Goal: Task Accomplishment & Management: Use online tool/utility

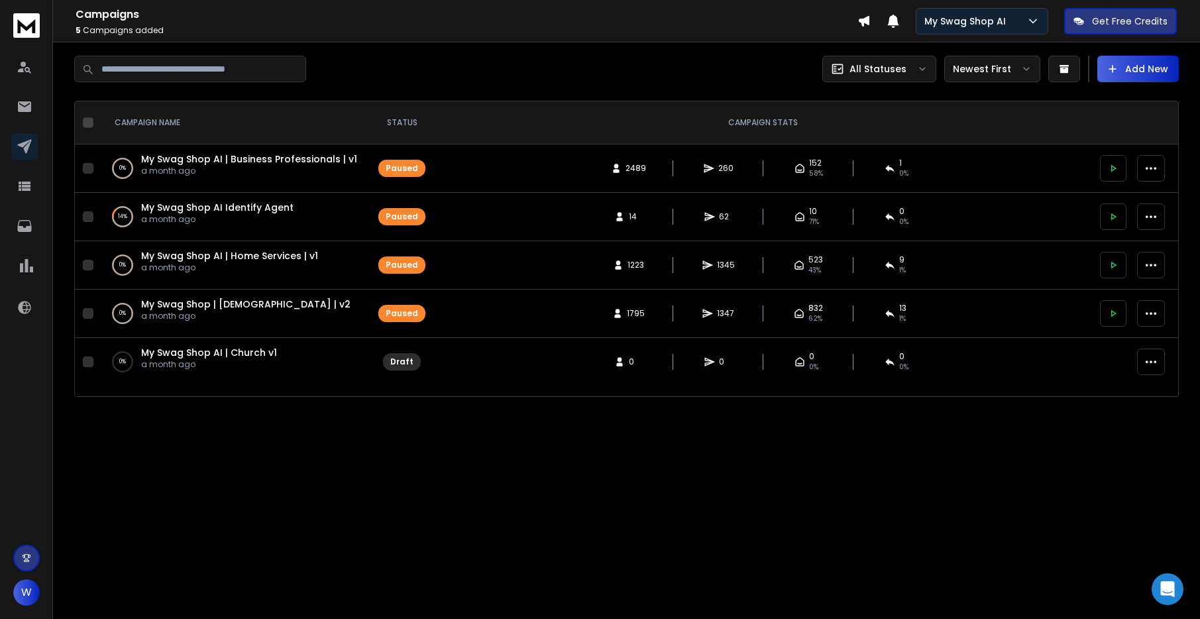
click at [962, 28] on button "My Swag Shop AI" at bounding box center [982, 21] width 133 height 27
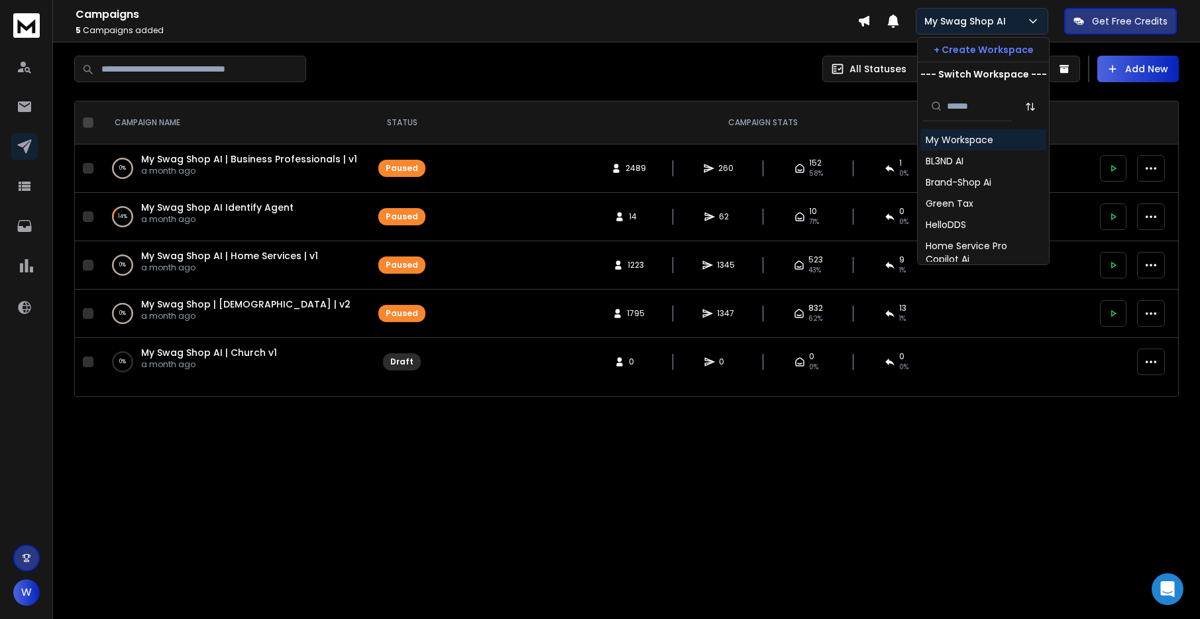
click at [962, 28] on button "My Swag Shop AI" at bounding box center [982, 21] width 133 height 27
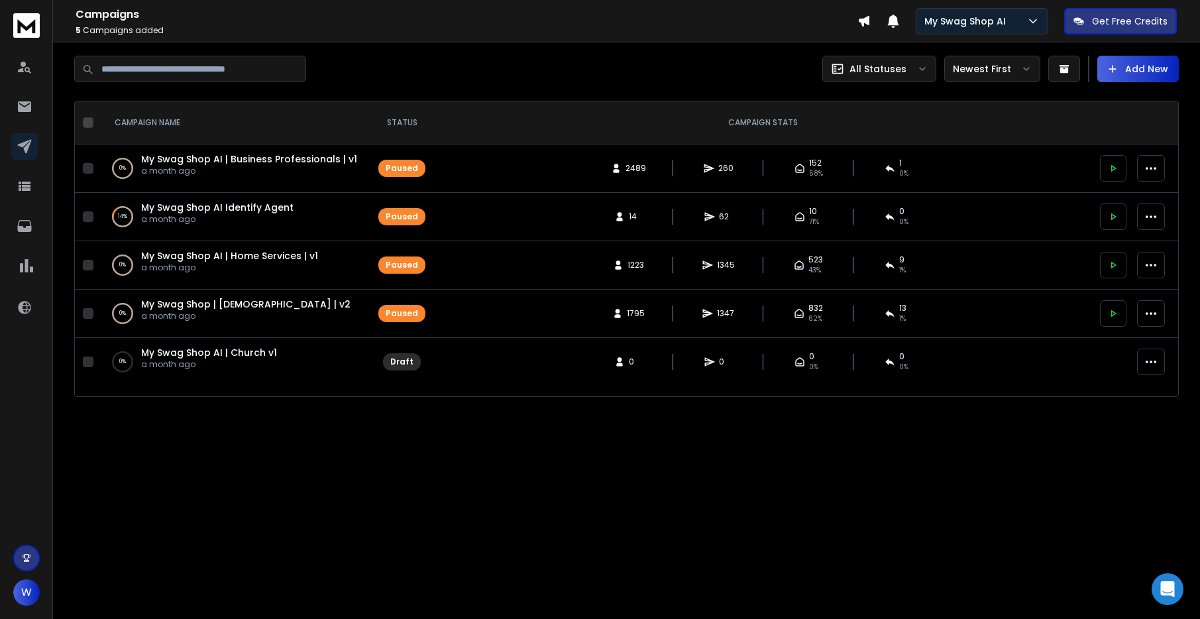
click at [962, 28] on button "My Swag Shop AI" at bounding box center [982, 21] width 133 height 27
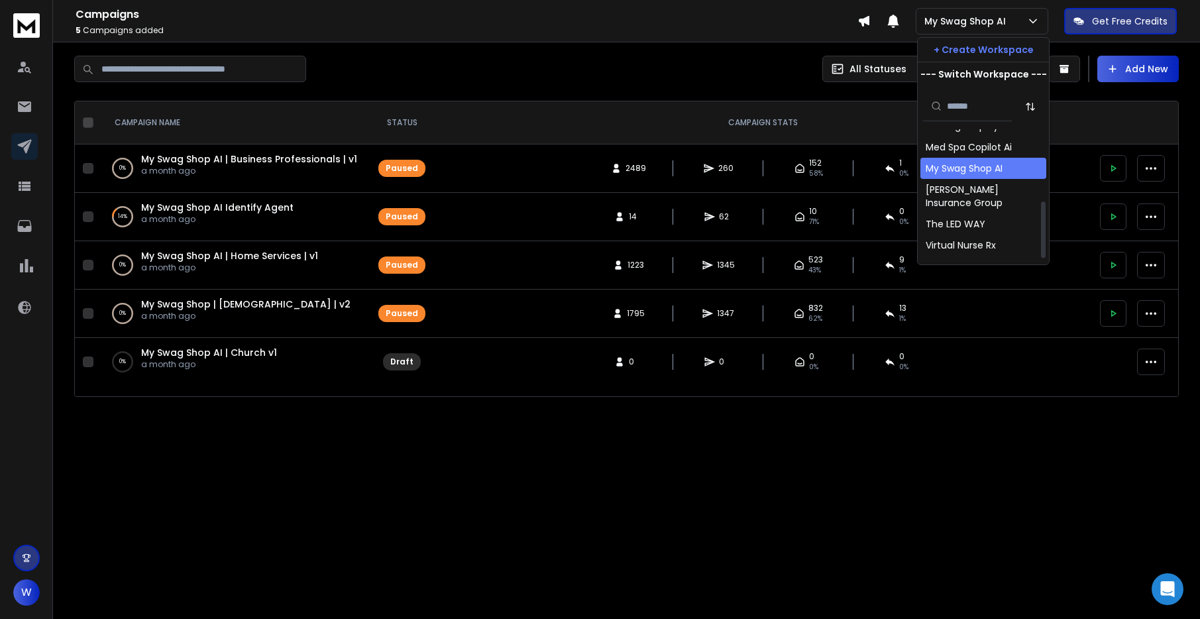
scroll to position [178, 0]
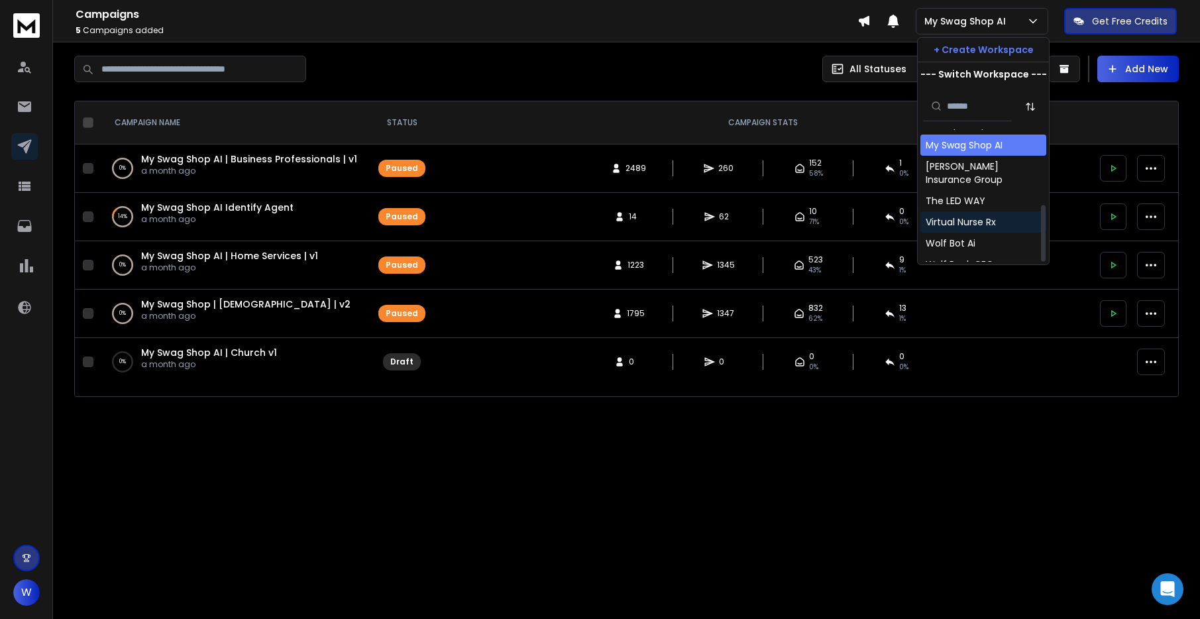
click at [977, 215] on div "Virtual Nurse Rx" at bounding box center [961, 221] width 70 height 13
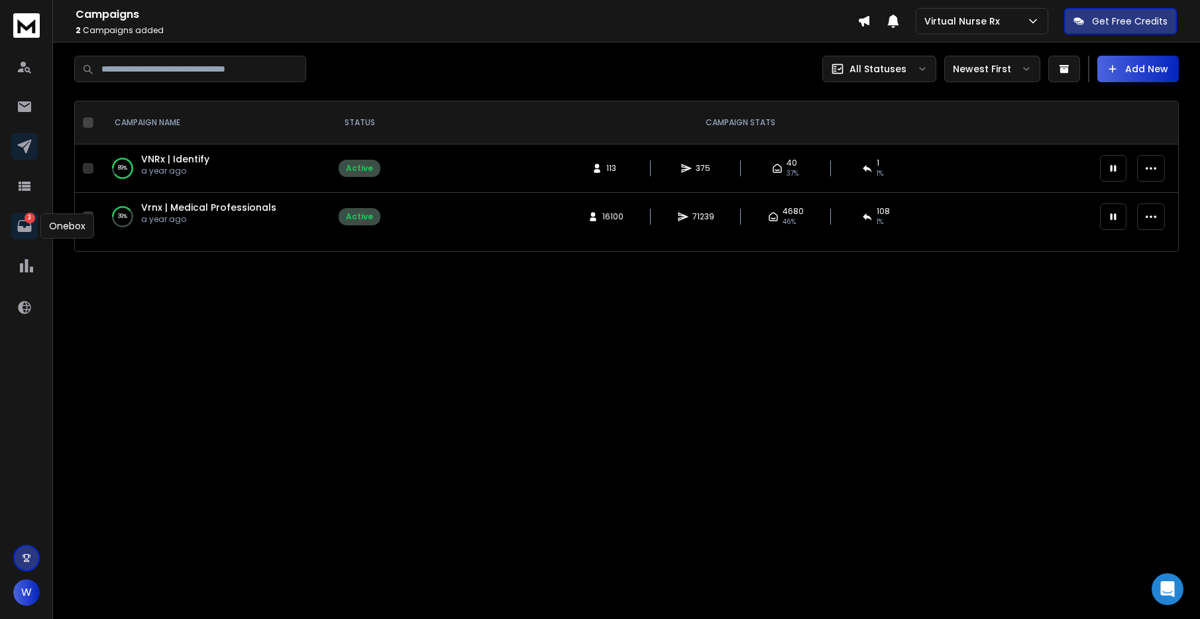
click at [32, 227] on icon at bounding box center [25, 226] width 16 height 16
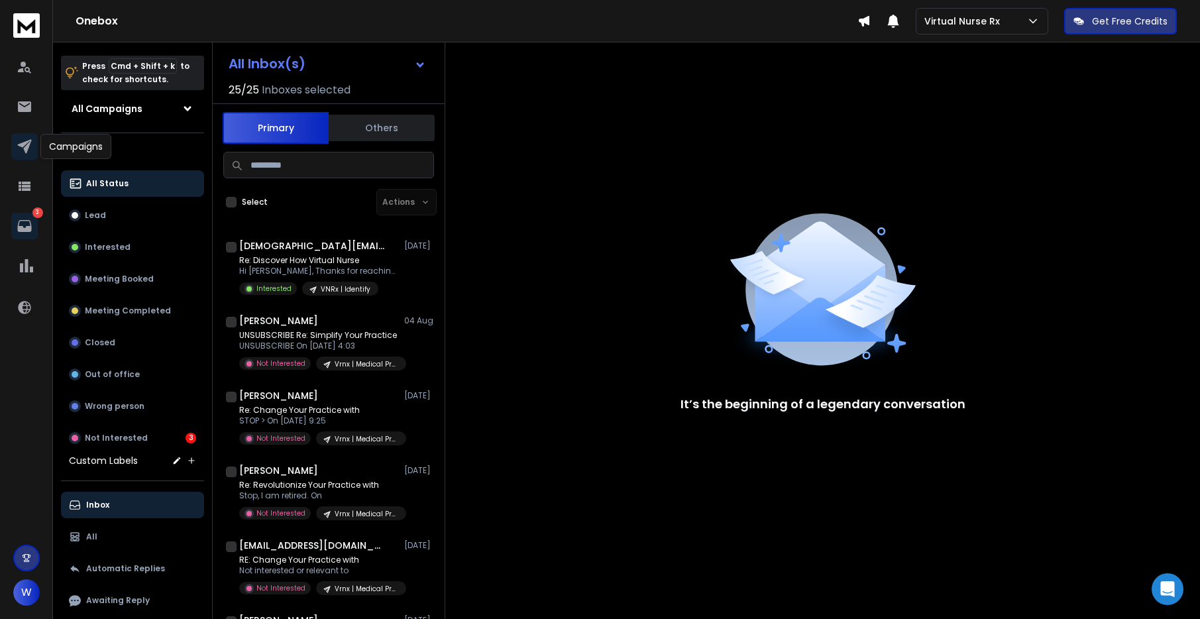
click at [26, 153] on icon at bounding box center [25, 146] width 16 height 16
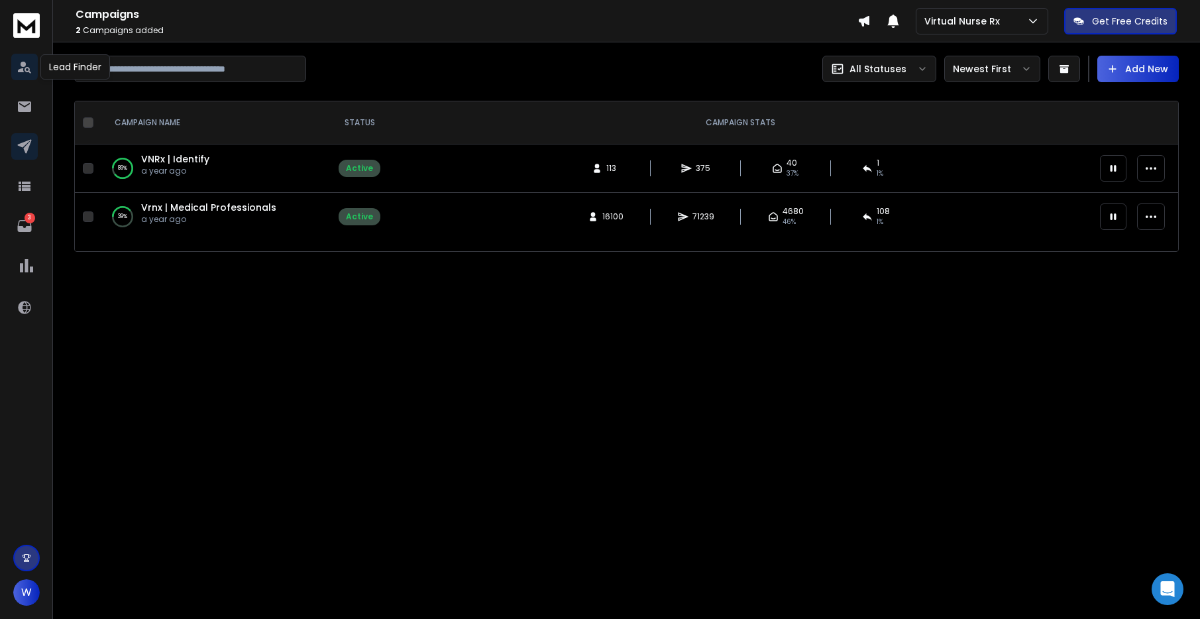
click at [28, 75] on link at bounding box center [24, 67] width 27 height 27
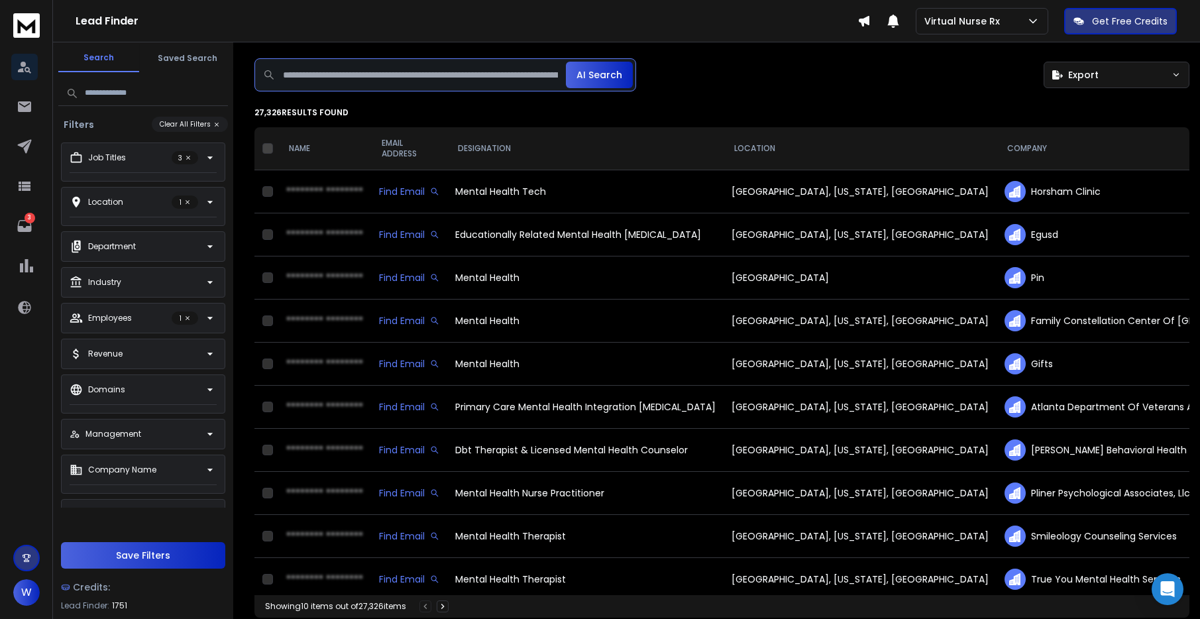
click at [217, 121] on icon at bounding box center [216, 124] width 7 height 7
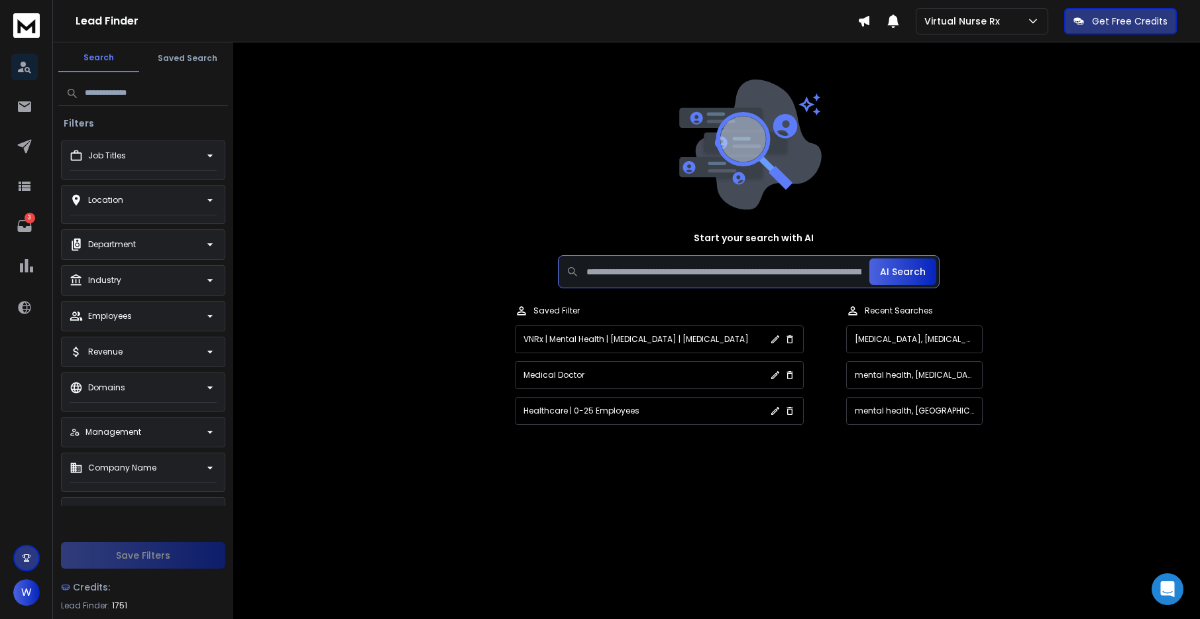
click at [153, 151] on div "Job Titles" at bounding box center [143, 155] width 147 height 13
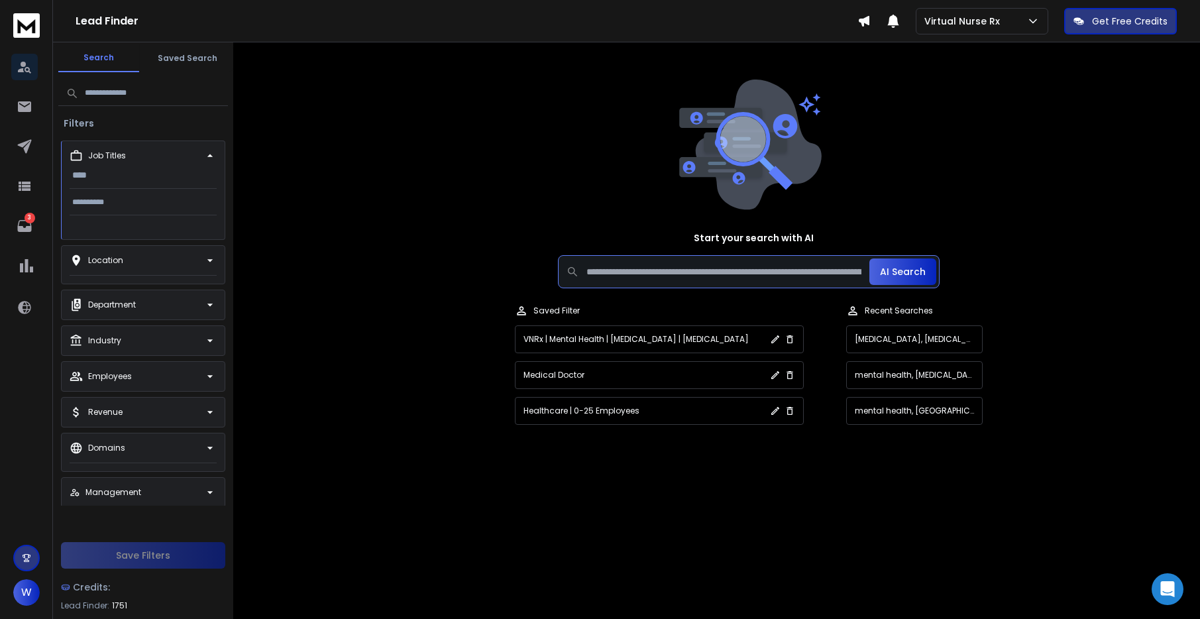
type input "*****"
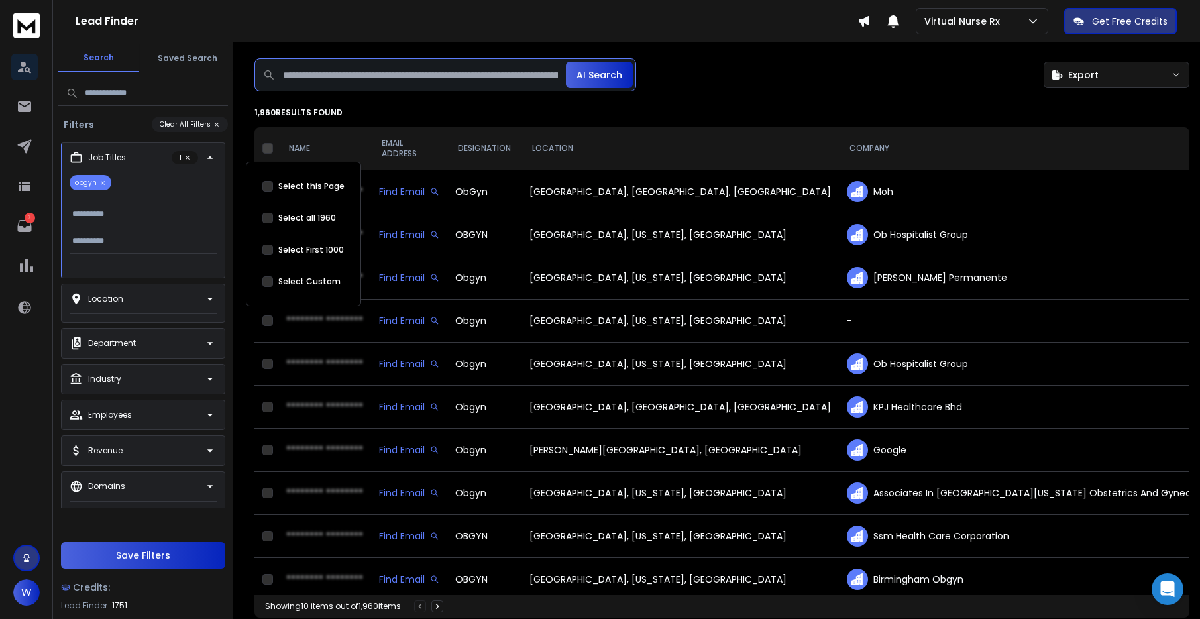
click at [291, 281] on label "Select Custom" at bounding box center [309, 281] width 62 height 11
click at [272, 282] on button "Select this Page" at bounding box center [267, 281] width 11 height 11
click at [270, 285] on button "Select this Page" at bounding box center [267, 281] width 11 height 11
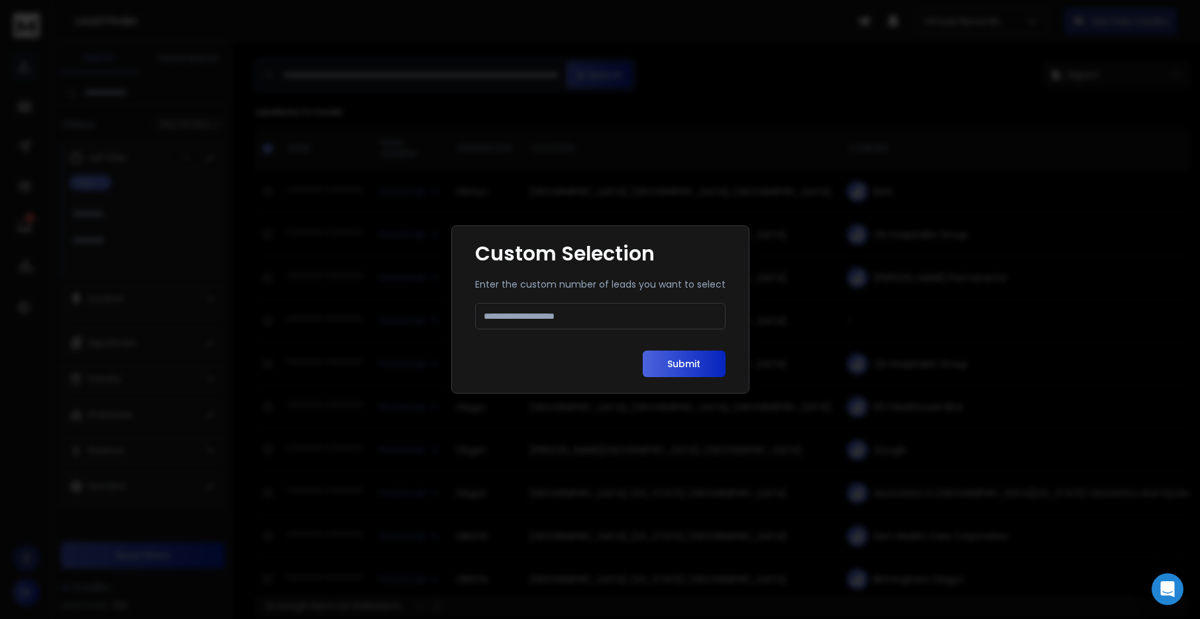
type input "****"
click at [667, 366] on button "Submit" at bounding box center [684, 364] width 83 height 27
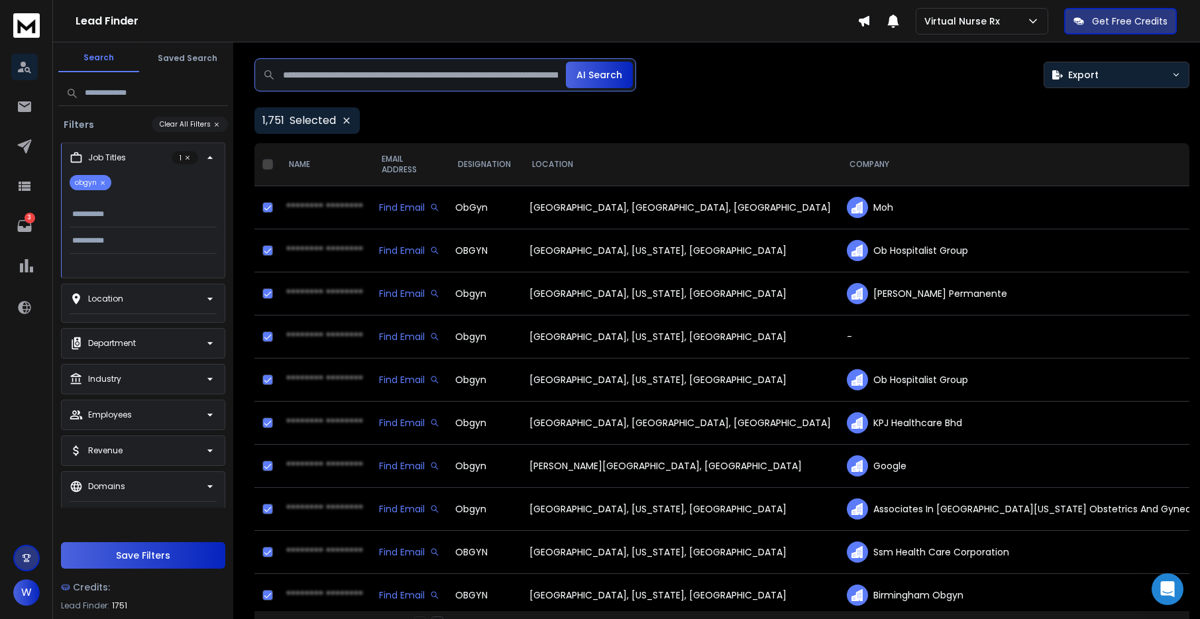
click at [1114, 81] on div "Export" at bounding box center [1109, 74] width 114 height 13
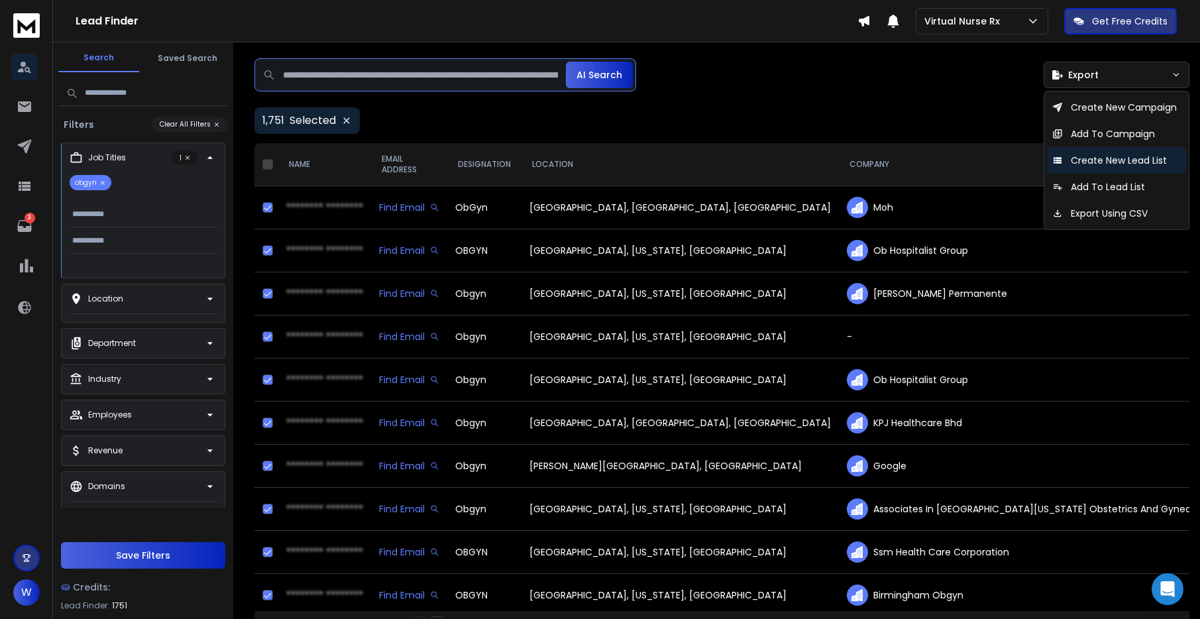
click at [1117, 160] on p "Create New Lead List" at bounding box center [1118, 160] width 101 height 19
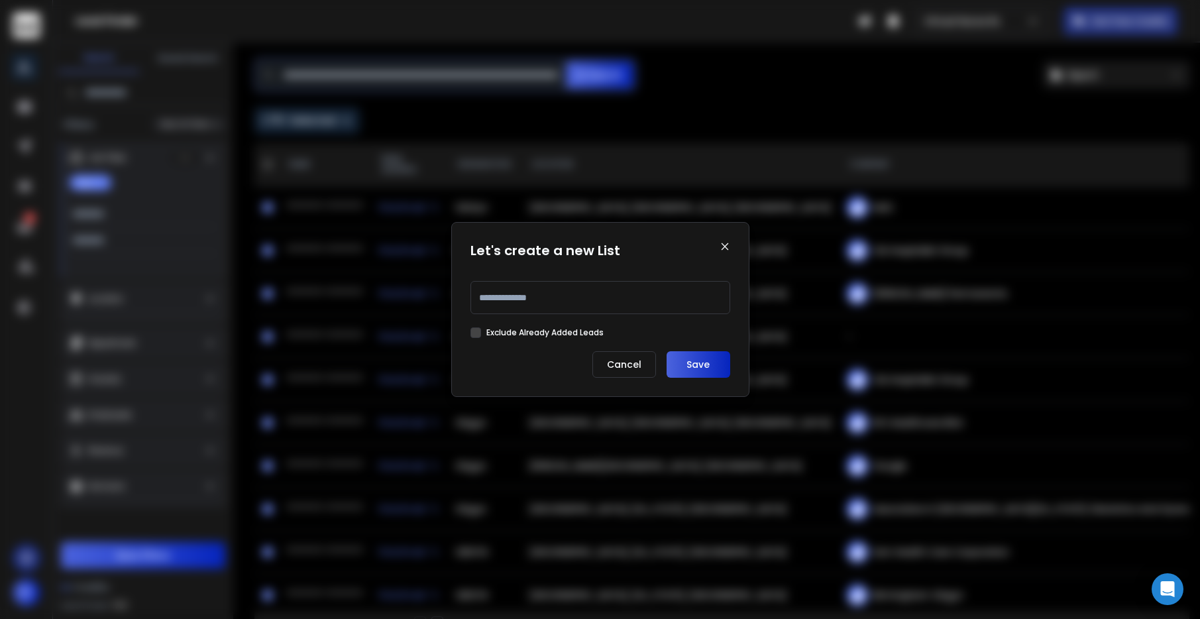
click at [637, 301] on input at bounding box center [600, 297] width 260 height 33
type input "**********"
click at [470, 333] on div "Exclude Already Added Leads" at bounding box center [600, 332] width 260 height 11
click at [476, 334] on button "Exclude Already Added Leads" at bounding box center [475, 332] width 11 height 11
click at [697, 367] on button "Save" at bounding box center [699, 364] width 64 height 27
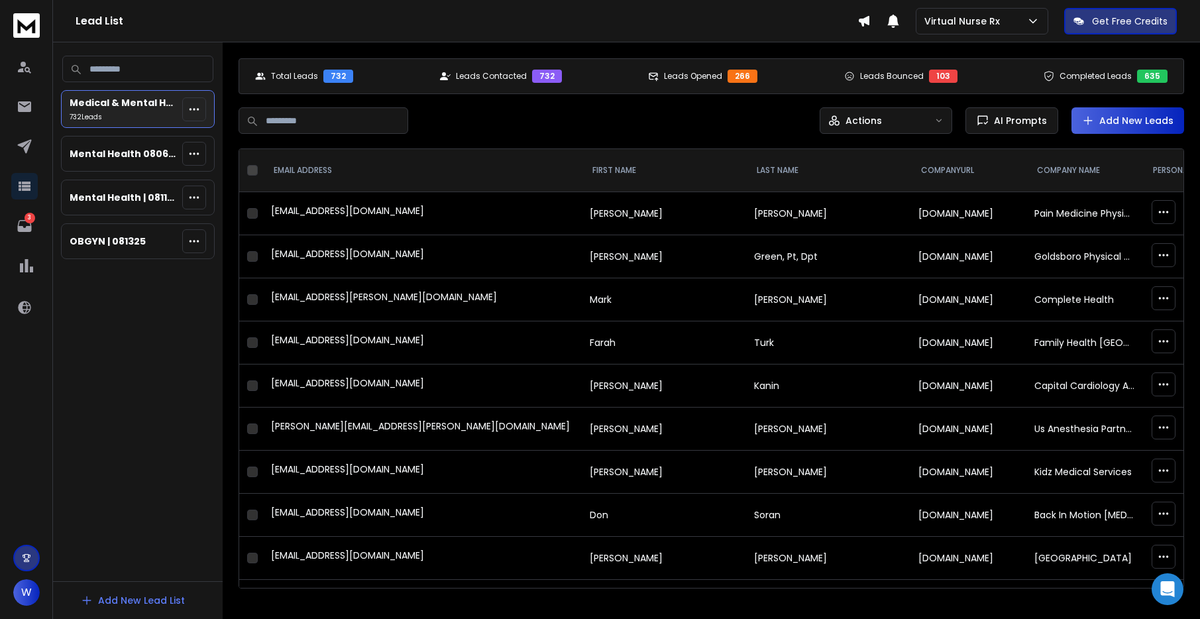
click at [115, 250] on div "OBGYN | 081325" at bounding box center [138, 241] width 154 height 36
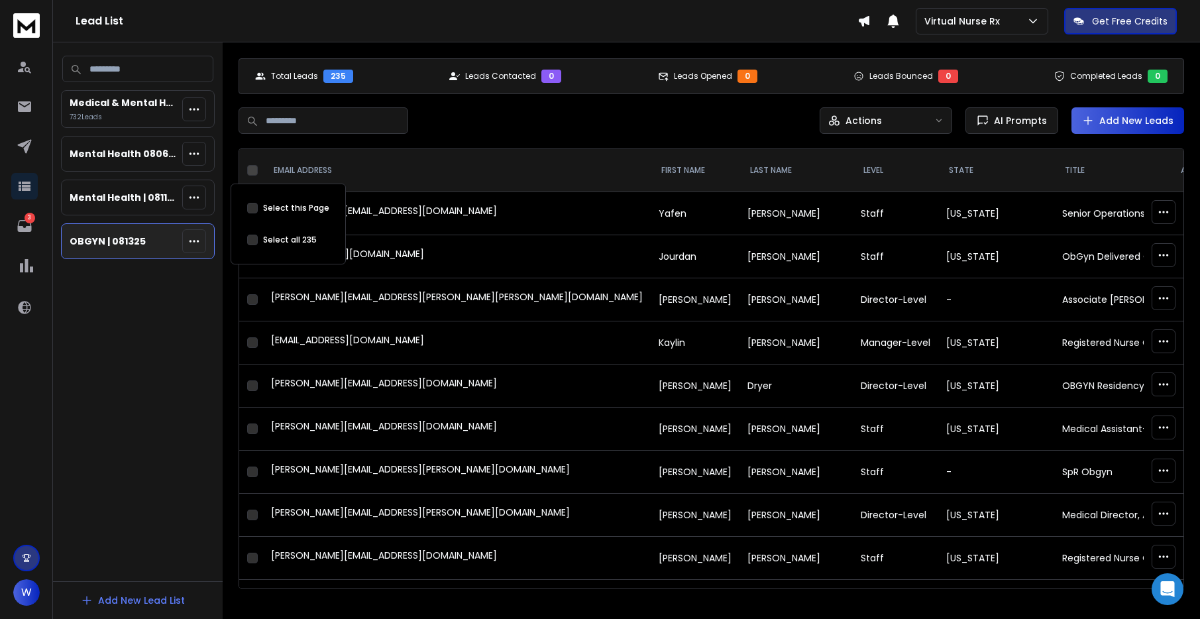
click at [250, 174] on button "Select this Page" at bounding box center [252, 170] width 11 height 11
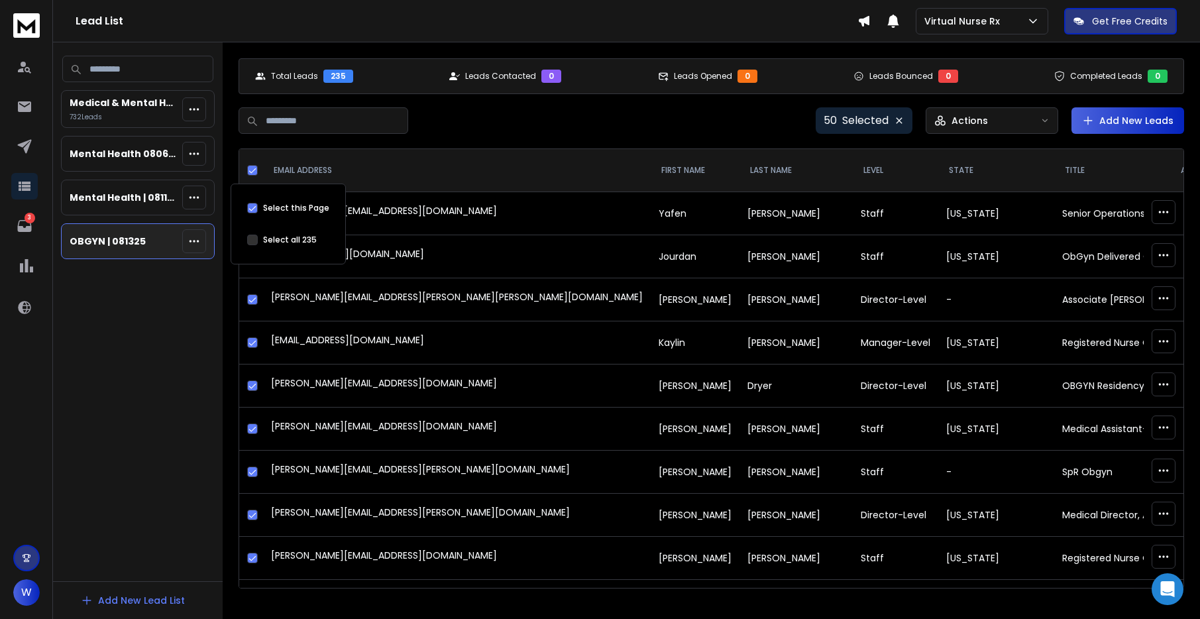
click at [254, 237] on button "Select this Page" at bounding box center [252, 240] width 11 height 11
click at [413, 157] on th "EMAIL ADDRESS" at bounding box center [457, 170] width 388 height 43
click at [902, 123] on icon at bounding box center [899, 120] width 6 height 6
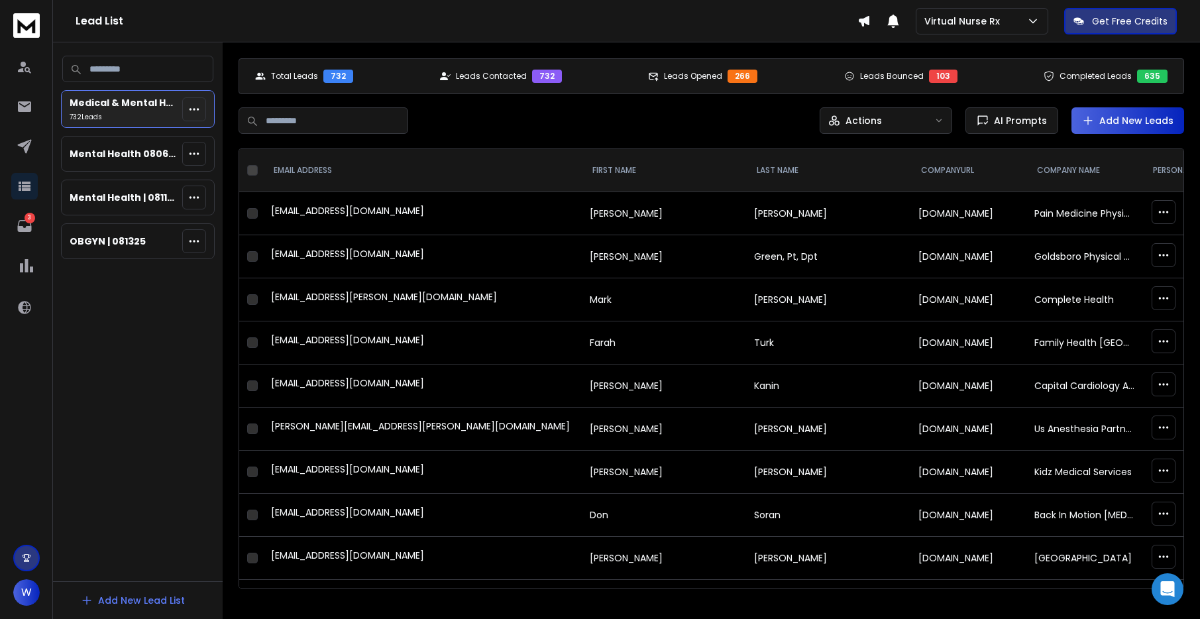
click at [140, 236] on p "OBGYN | 081325" at bounding box center [108, 241] width 76 height 13
